Goal: Task Accomplishment & Management: Manage account settings

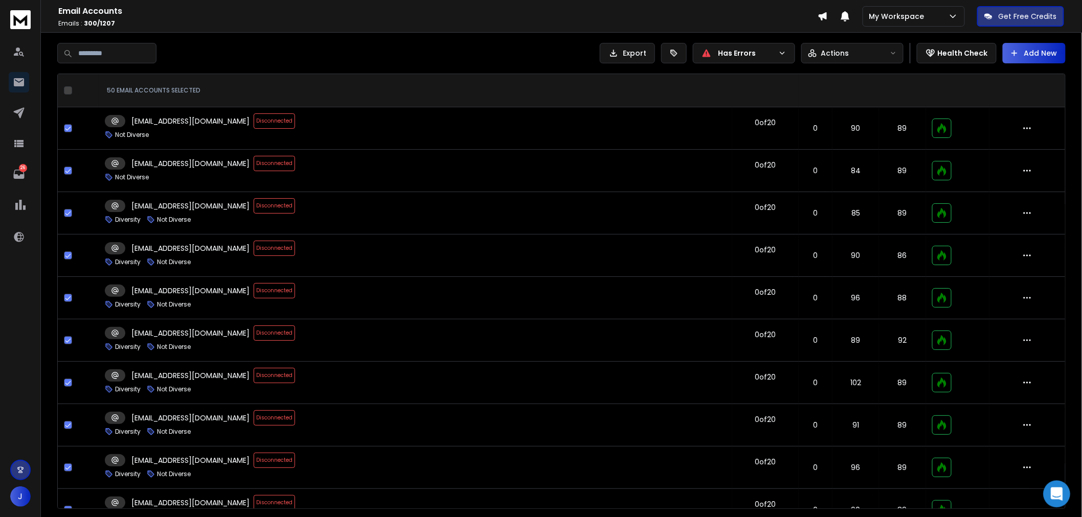
drag, startPoint x: 1057, startPoint y: 489, endPoint x: 1061, endPoint y: 482, distance: 7.8
click at [1057, 488] on div "Open Intercom Messenger" at bounding box center [1057, 494] width 27 height 27
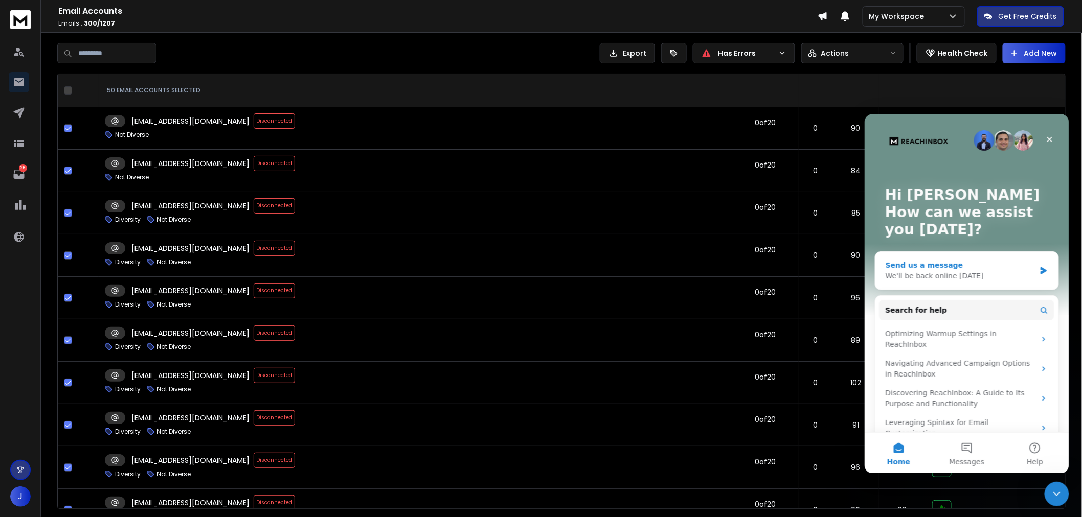
click at [924, 263] on div "Send us a message" at bounding box center [960, 265] width 150 height 11
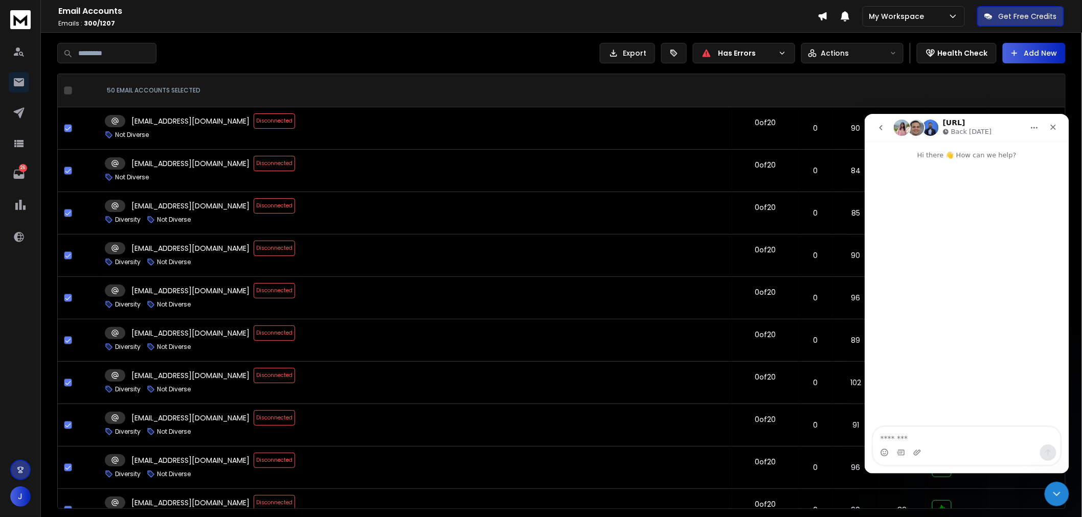
click at [934, 434] on textarea "Message…" at bounding box center [966, 435] width 187 height 17
type textarea "**********"
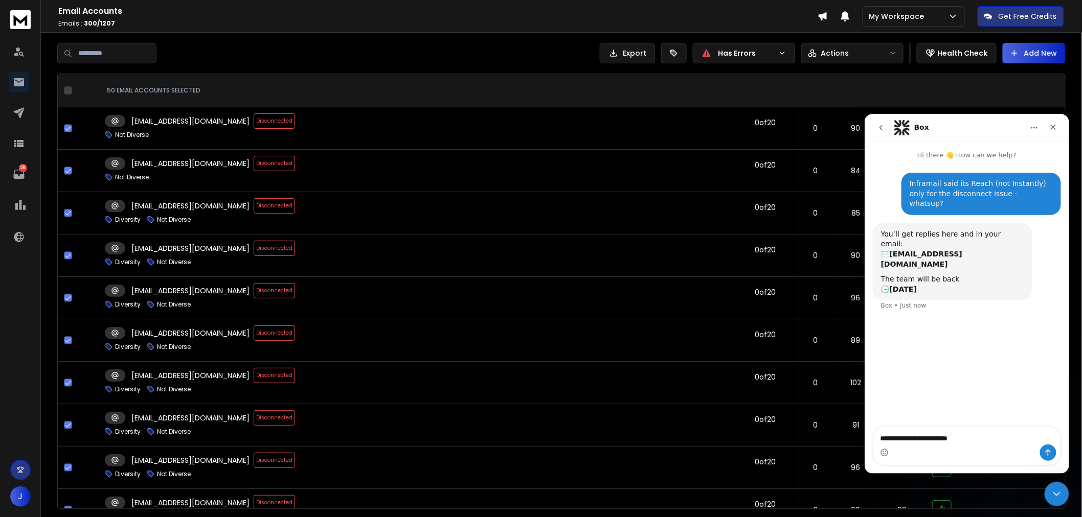
type textarea "**********"
click at [1055, 121] on div "Close" at bounding box center [1053, 127] width 18 height 18
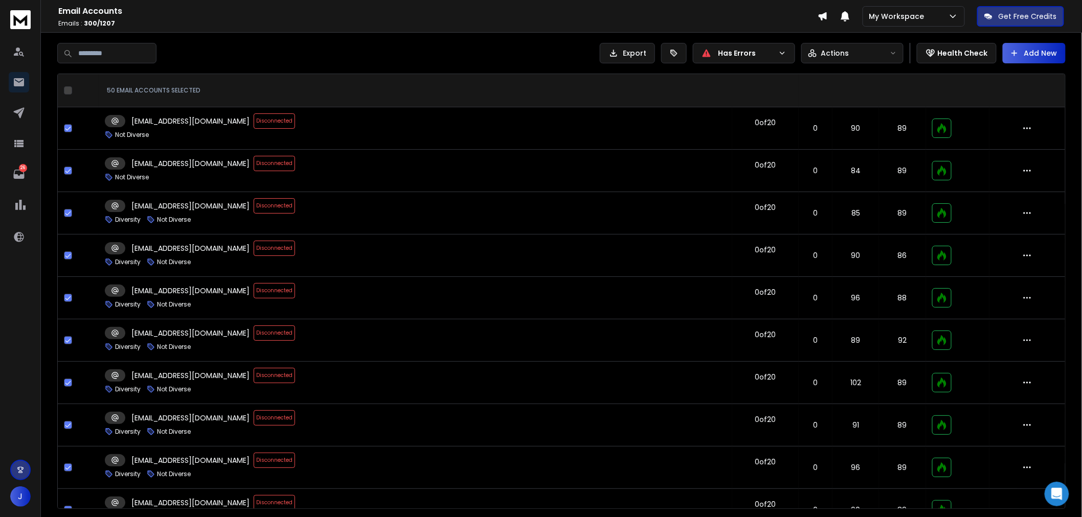
click at [301, 52] on div at bounding box center [325, 53] width 536 height 20
click at [771, 56] on p "Has Errors" at bounding box center [746, 53] width 56 height 10
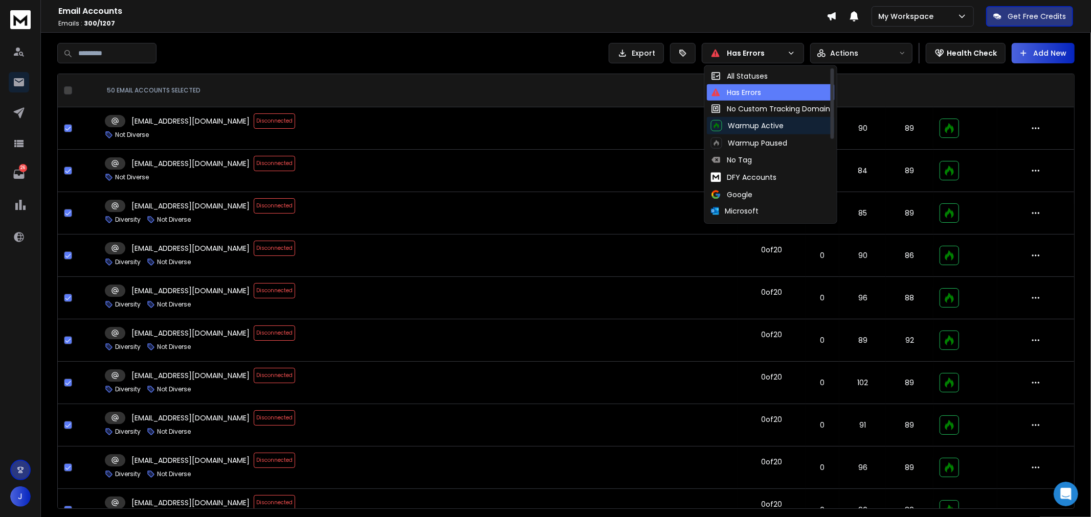
click at [739, 123] on div "Warmup Active" at bounding box center [747, 125] width 73 height 11
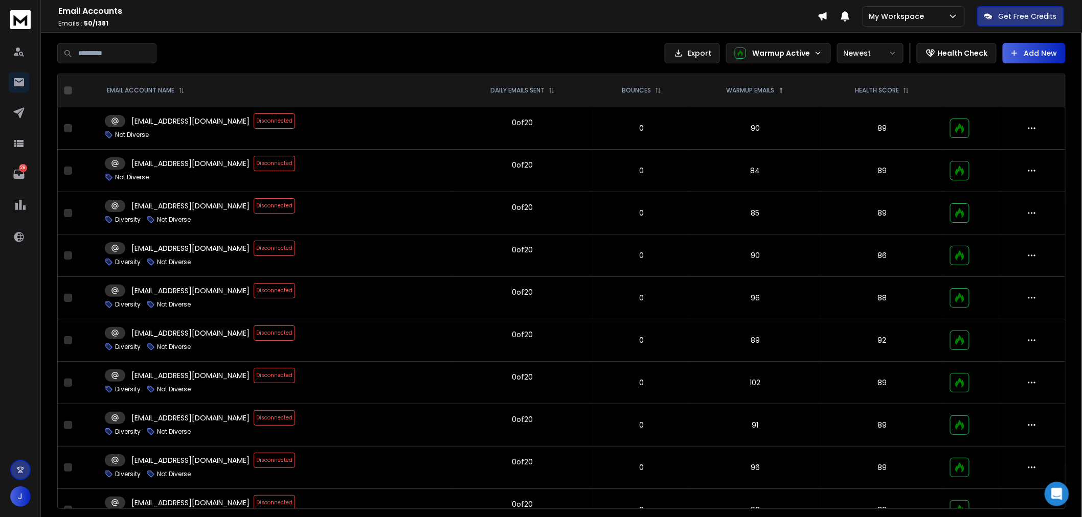
click at [897, 89] on div "HEALTH SCORE" at bounding box center [882, 90] width 107 height 8
click at [172, 125] on p "[EMAIL_ADDRESS][DOMAIN_NAME]" at bounding box center [190, 121] width 118 height 10
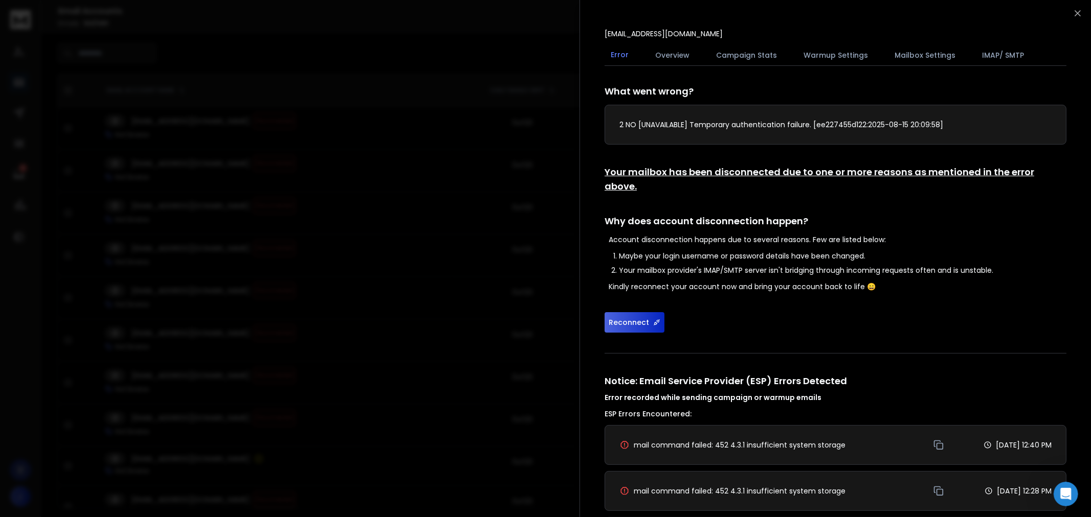
click at [631, 312] on button "Reconnect" at bounding box center [634, 322] width 60 height 20
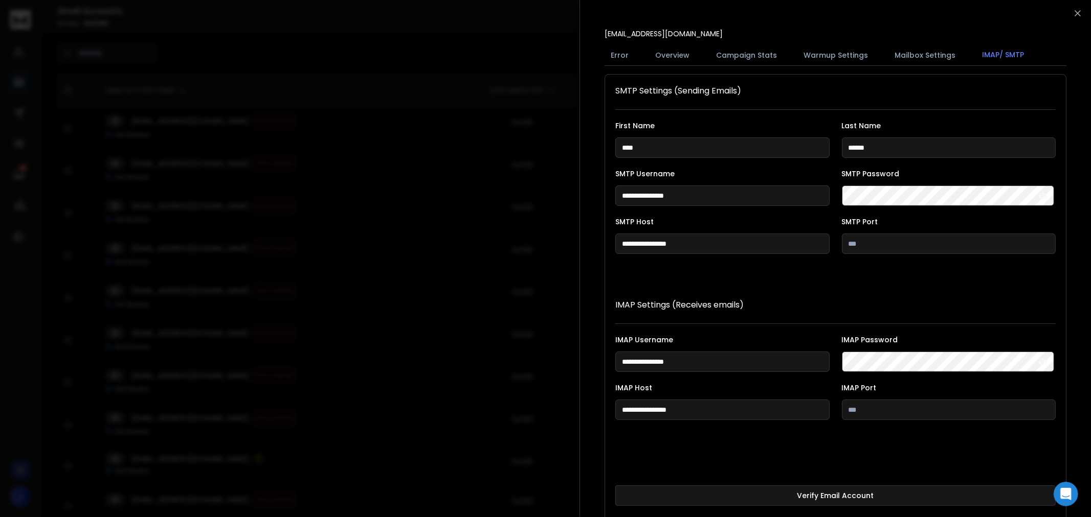
click at [840, 497] on button "Verify Email Account" at bounding box center [835, 496] width 440 height 20
click at [1072, 13] on icon "button" at bounding box center [1077, 13] width 10 height 10
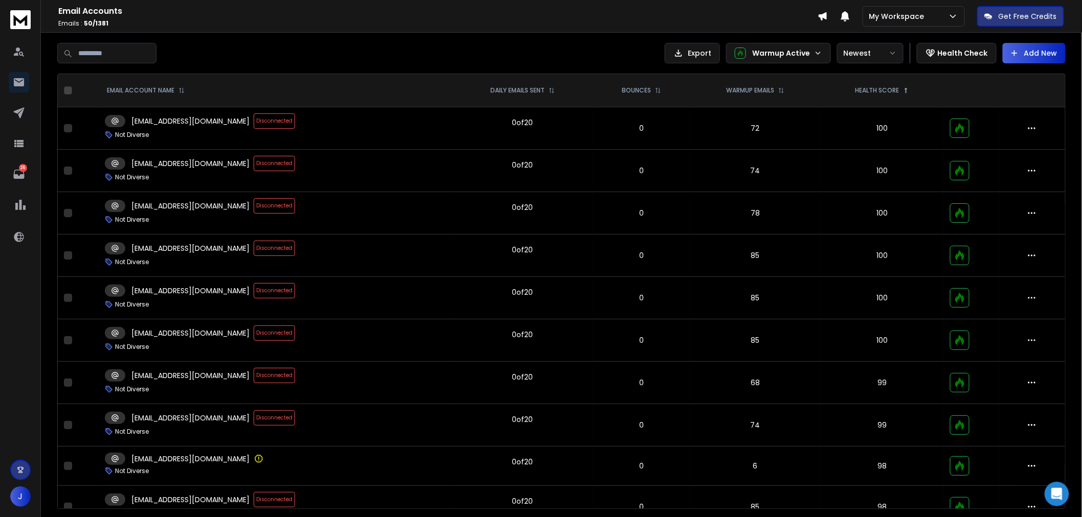
click at [254, 124] on span "Disconnected" at bounding box center [274, 121] width 41 height 15
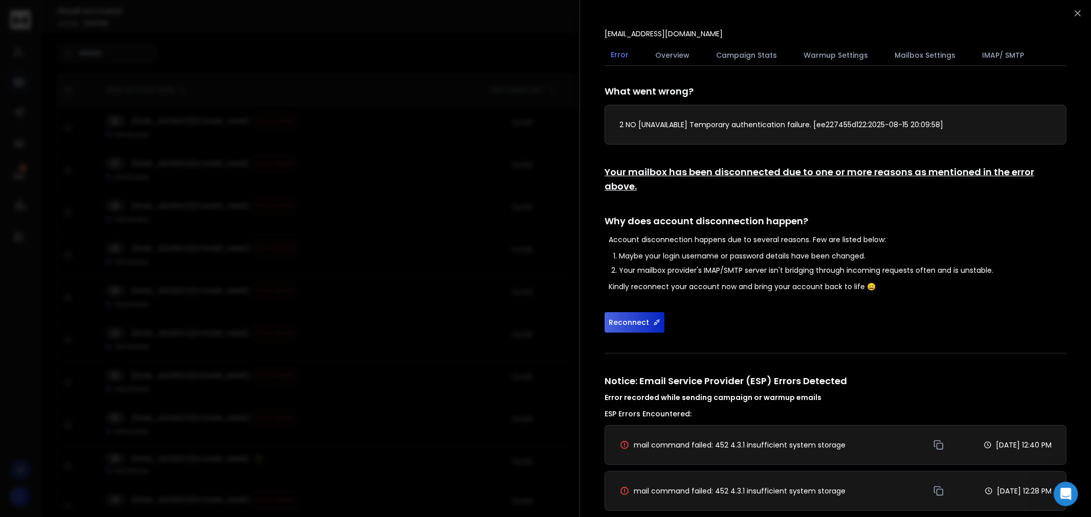
click at [628, 312] on button "Reconnect" at bounding box center [634, 322] width 60 height 20
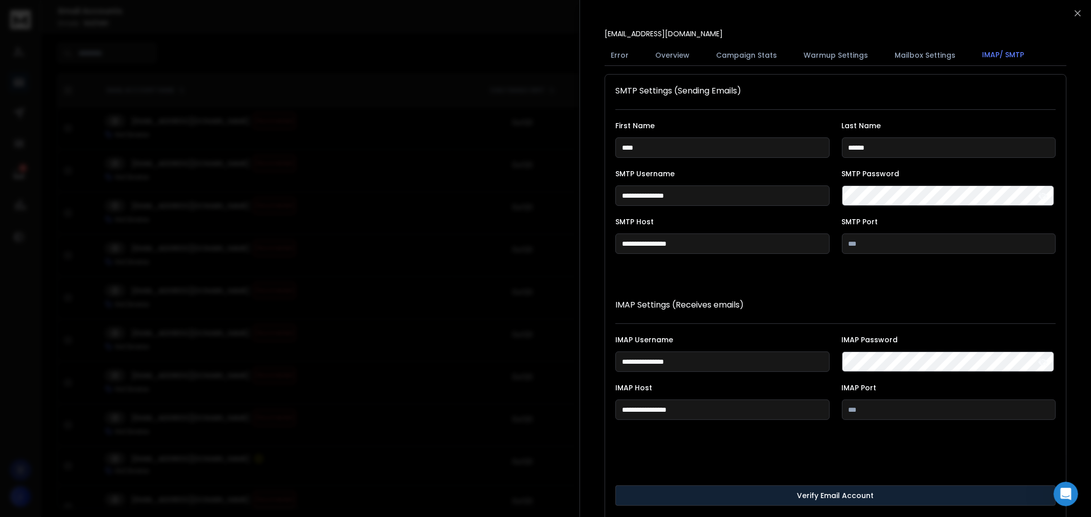
click at [819, 500] on button "Verify Email Account" at bounding box center [835, 496] width 440 height 20
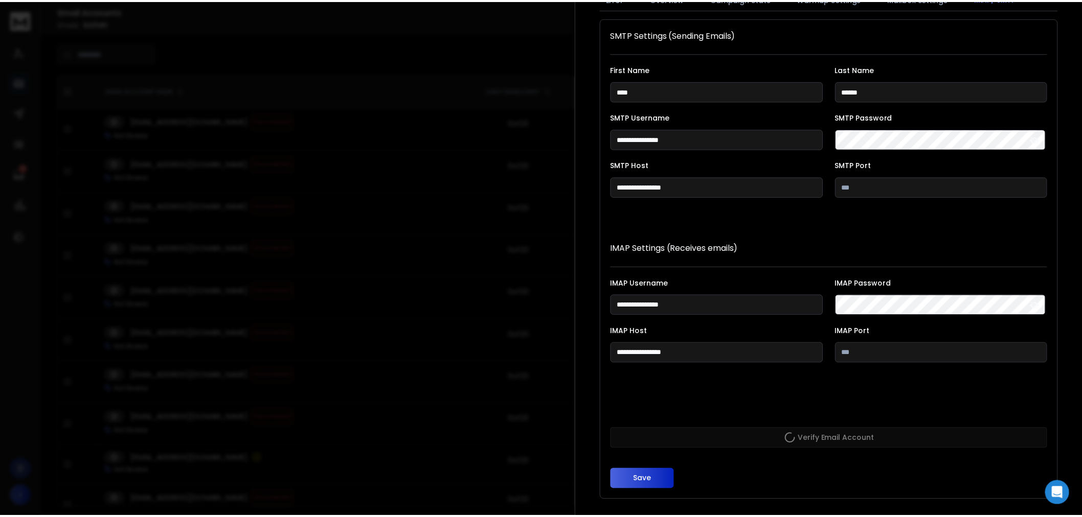
scroll to position [69, 0]
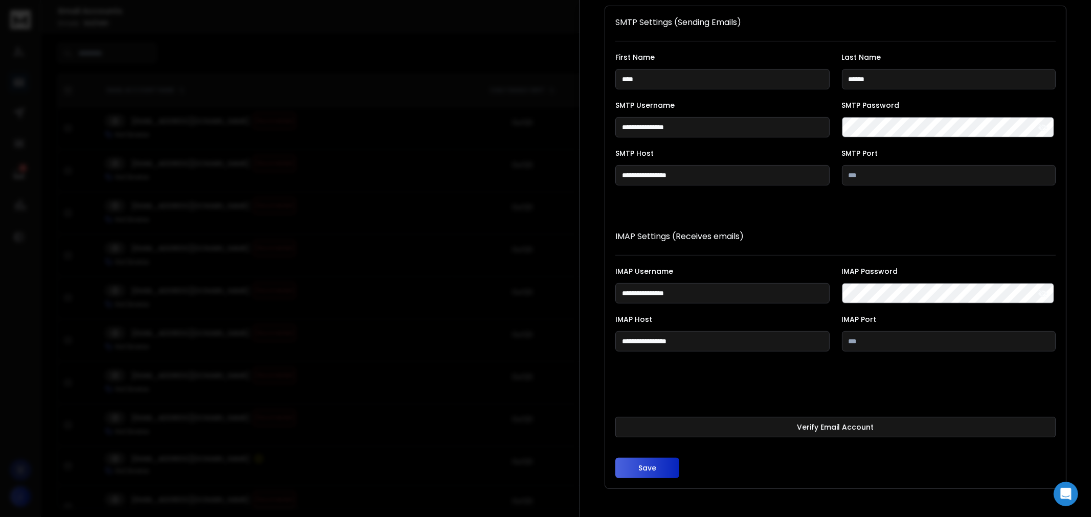
click at [642, 466] on button "Save" at bounding box center [647, 468] width 64 height 20
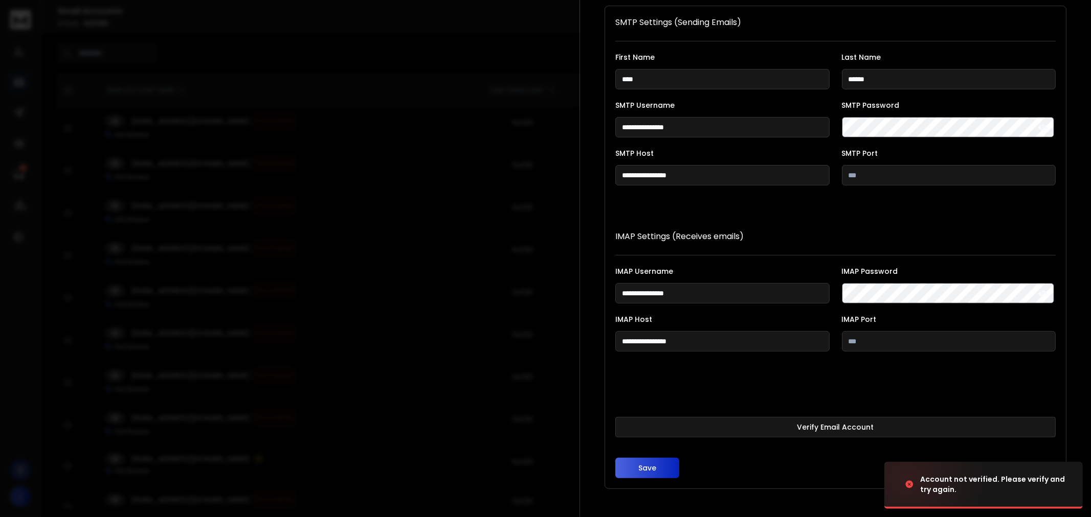
click at [642, 465] on button "Save" at bounding box center [647, 468] width 64 height 20
click at [484, 50] on div at bounding box center [545, 258] width 1091 height 517
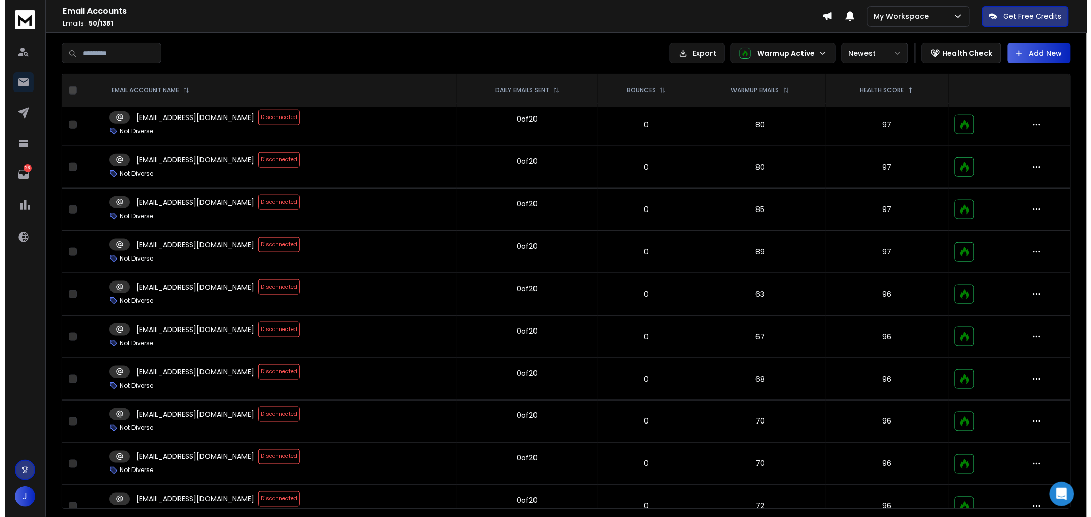
scroll to position [492, 0]
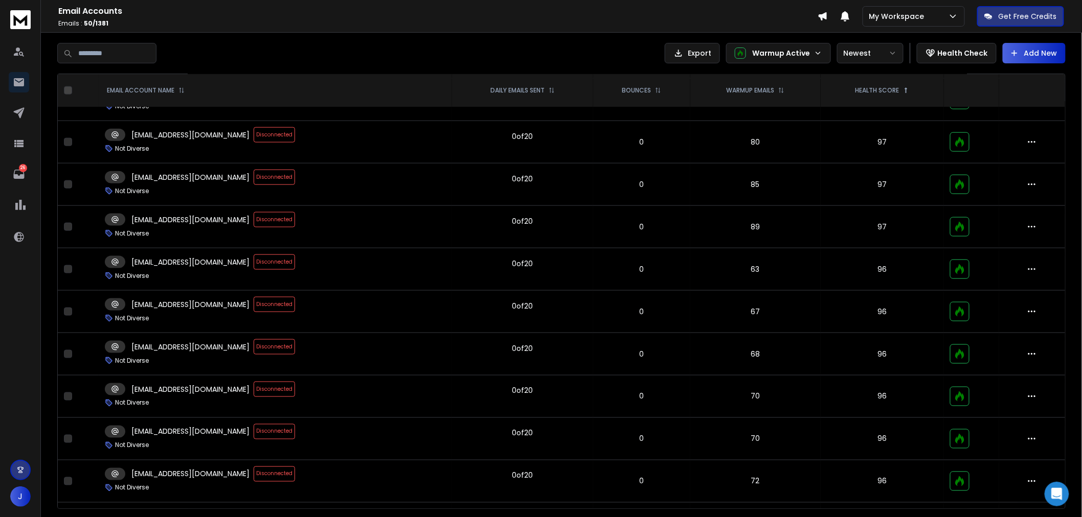
click at [191, 346] on p "[EMAIL_ADDRESS][DOMAIN_NAME]" at bounding box center [190, 347] width 118 height 10
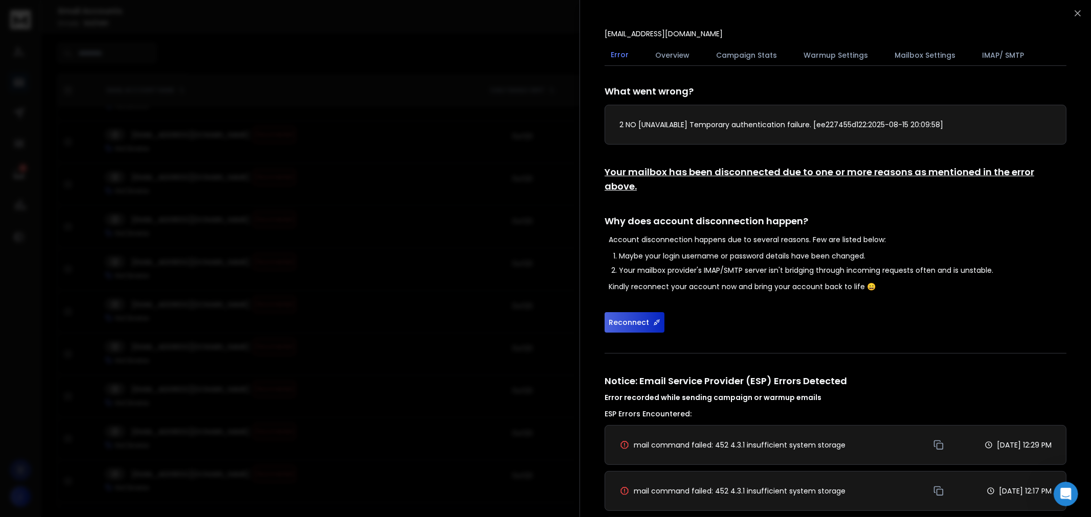
click at [642, 312] on button "Reconnect" at bounding box center [634, 322] width 60 height 20
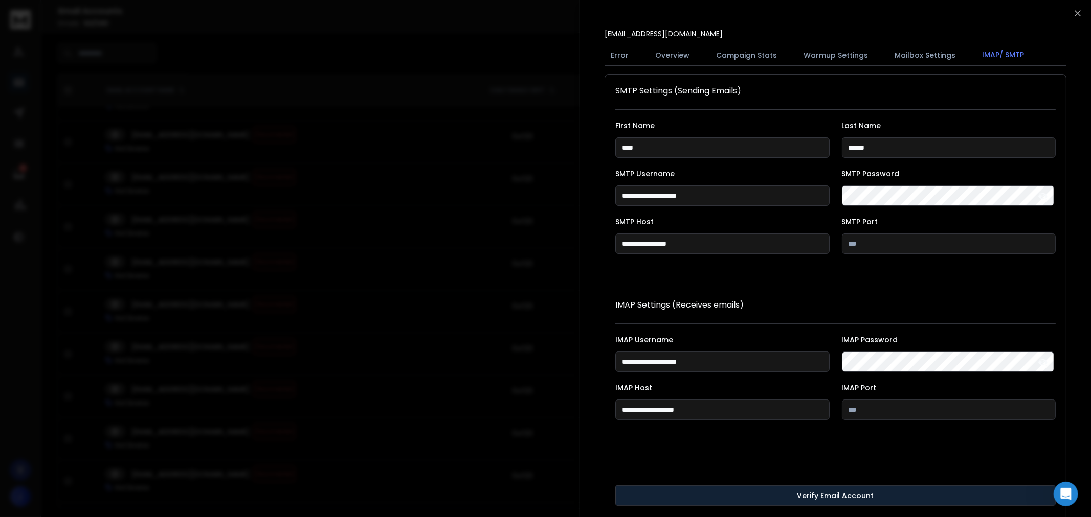
click at [824, 494] on button "Verify Email Account" at bounding box center [835, 496] width 440 height 20
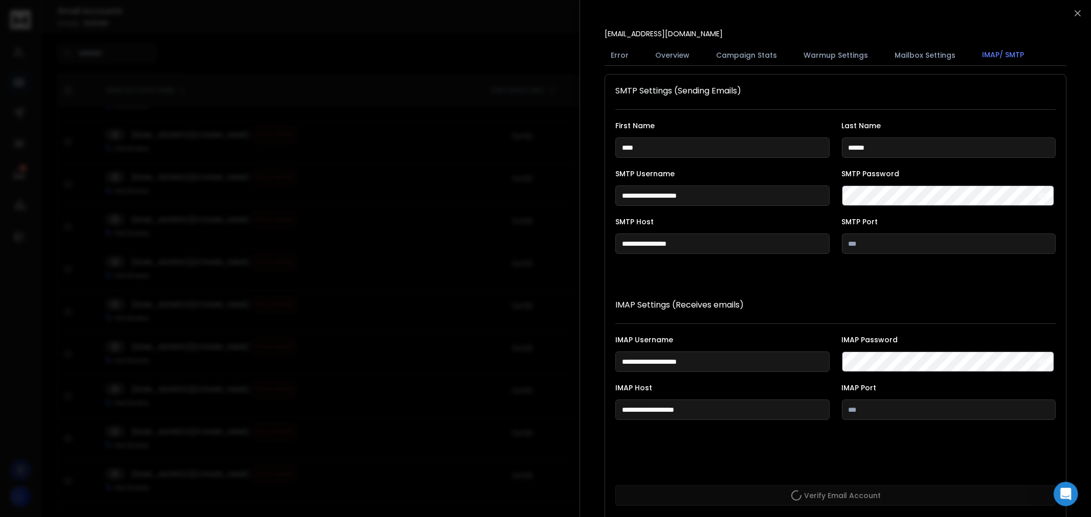
scroll to position [69, 0]
